Goal: Task Accomplishment & Management: Manage account settings

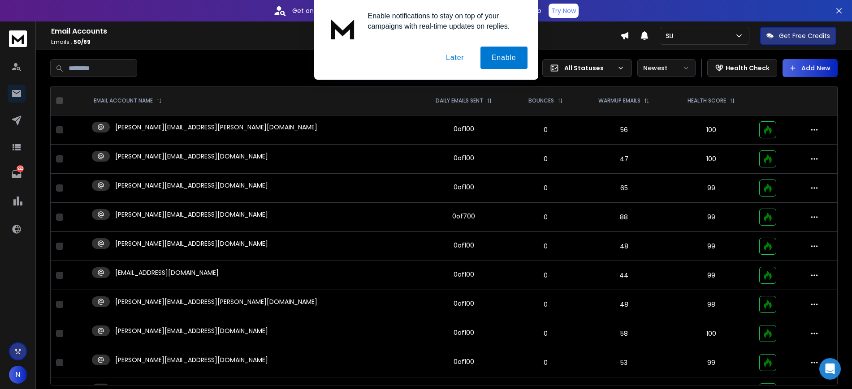
click at [453, 52] on button "Later" at bounding box center [455, 58] width 40 height 22
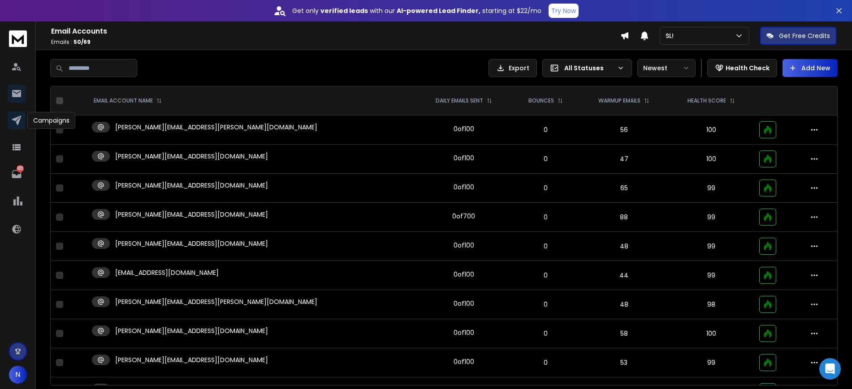
click at [14, 120] on icon at bounding box center [16, 120] width 9 height 9
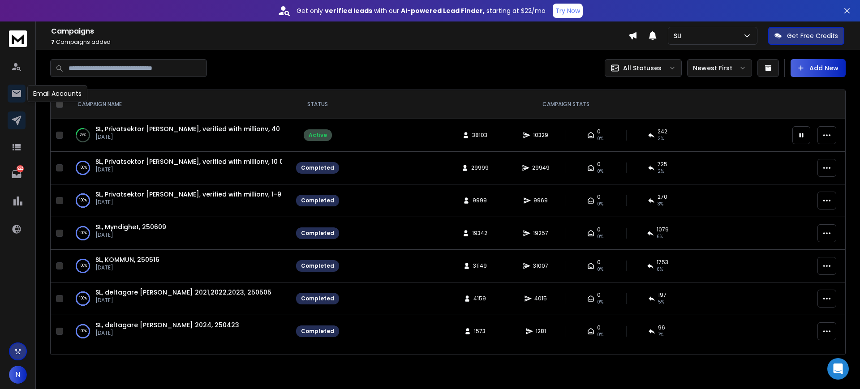
click at [16, 92] on icon at bounding box center [16, 93] width 9 height 7
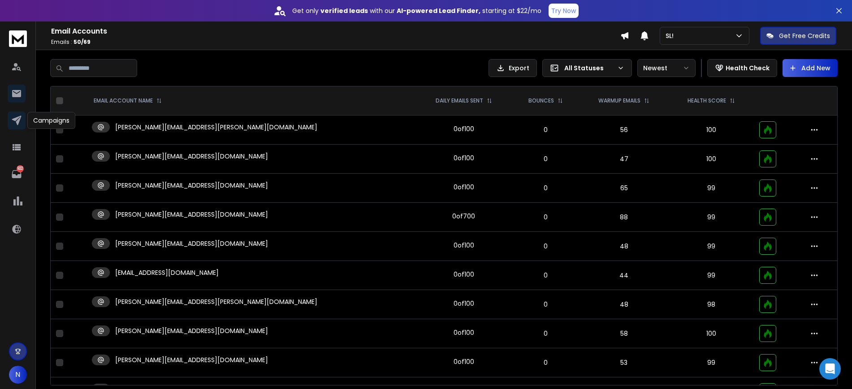
click at [11, 119] on icon at bounding box center [16, 120] width 11 height 11
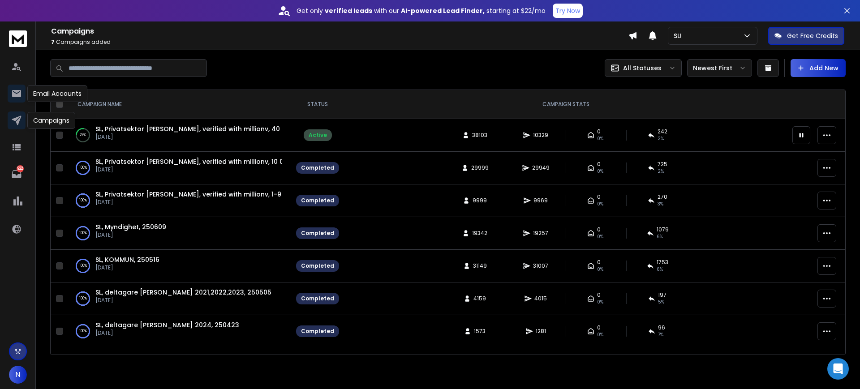
click at [15, 93] on icon at bounding box center [16, 93] width 9 height 7
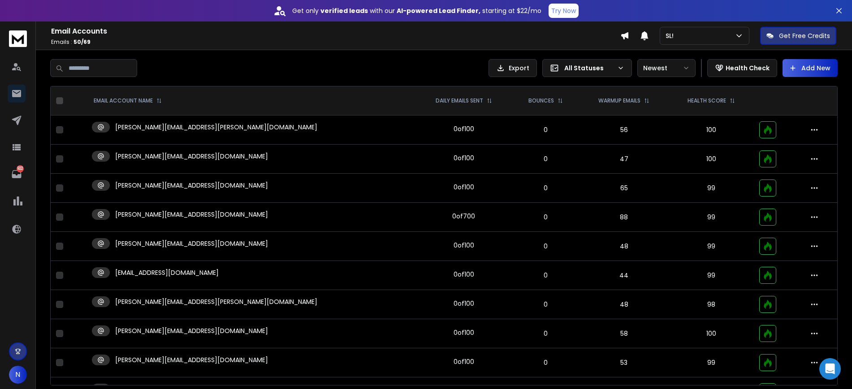
click at [6, 125] on div "922 N" at bounding box center [18, 207] width 36 height 371
click at [11, 125] on link at bounding box center [17, 121] width 18 height 18
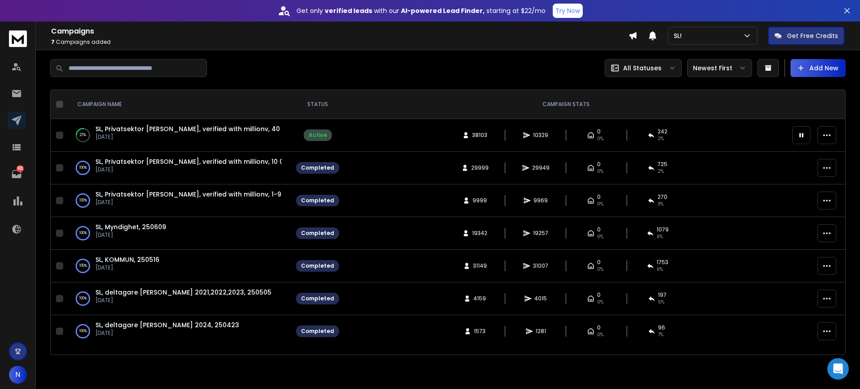
click at [138, 126] on span "SL, Privatsektor [PERSON_NAME], verified with millionv, 40 000-slutet,250804" at bounding box center [218, 129] width 247 height 9
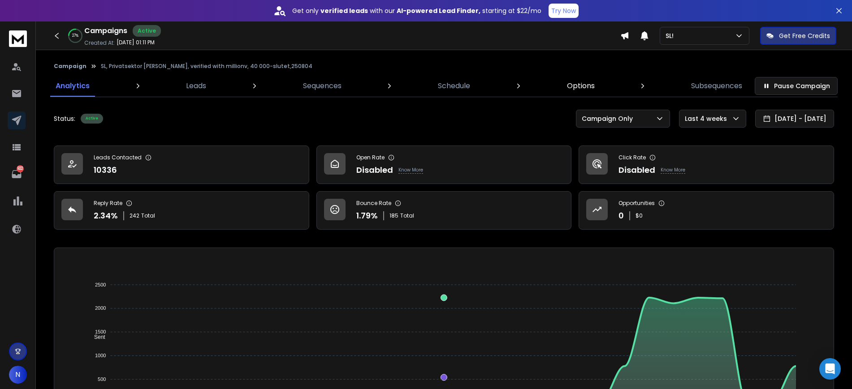
click at [592, 83] on p "Options" at bounding box center [581, 86] width 28 height 11
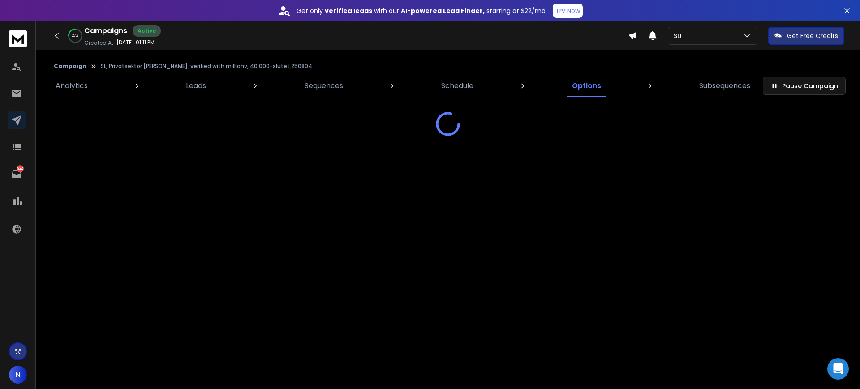
select select "*"
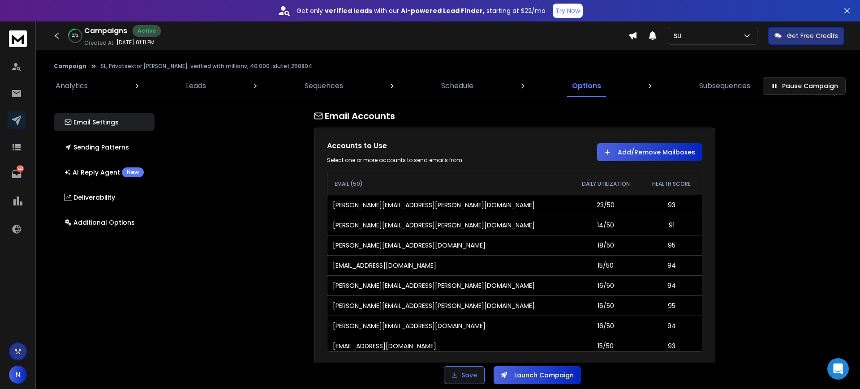
click at [713, 197] on div "Email Accounts Accounts to Use Select one or more accounts to send emails from …" at bounding box center [520, 236] width 702 height 253
